Goal: Navigation & Orientation: Find specific page/section

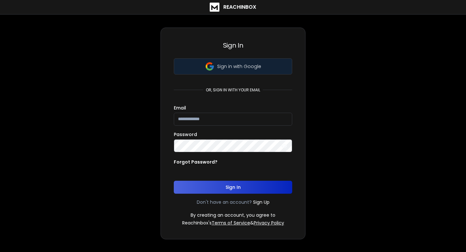
click at [253, 66] on p "Sign in with Google" at bounding box center [239, 66] width 44 height 6
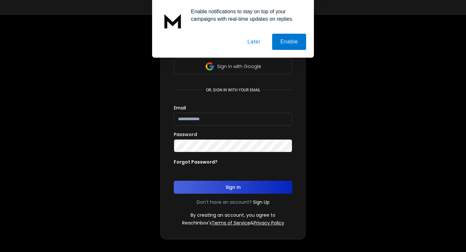
click at [253, 45] on button "Later" at bounding box center [253, 42] width 29 height 16
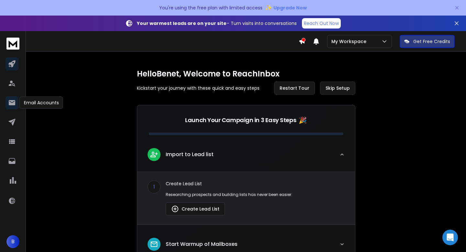
click at [11, 103] on icon at bounding box center [12, 102] width 6 height 5
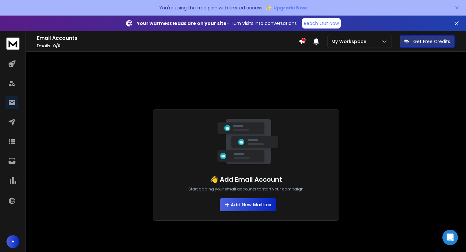
click at [455, 27] on div at bounding box center [457, 24] width 6 height 16
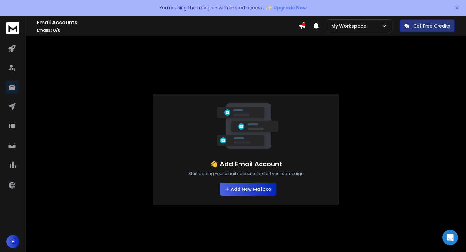
click at [458, 9] on icon "Close notification" at bounding box center [456, 7] width 5 height 5
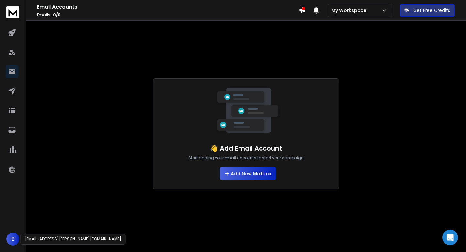
click at [11, 238] on span "B" at bounding box center [12, 238] width 13 height 13
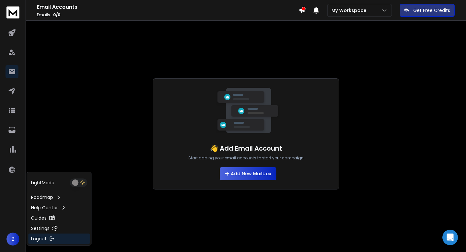
click at [40, 239] on p "Logout" at bounding box center [39, 238] width 16 height 6
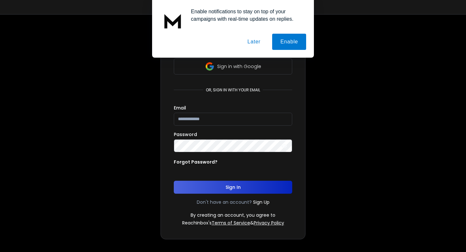
click at [186, 119] on input "email" at bounding box center [233, 119] width 118 height 13
type input "**********"
click at [221, 187] on button "Sign In" at bounding box center [233, 187] width 118 height 13
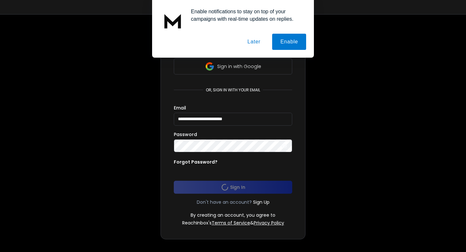
click at [256, 42] on button "Later" at bounding box center [253, 42] width 29 height 16
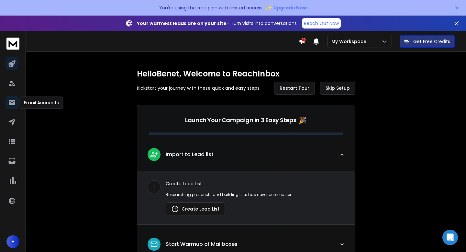
click at [8, 103] on icon at bounding box center [12, 103] width 8 height 8
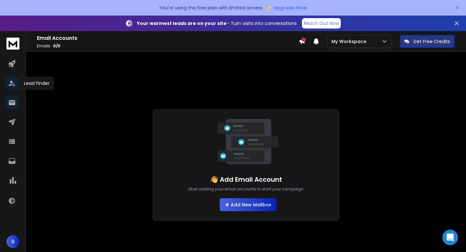
click at [8, 79] on link at bounding box center [12, 83] width 13 height 13
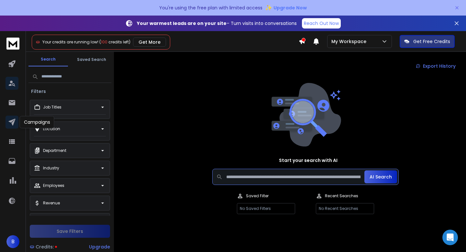
click at [13, 123] on icon at bounding box center [11, 121] width 7 height 7
